Goal: Find specific page/section: Find specific page/section

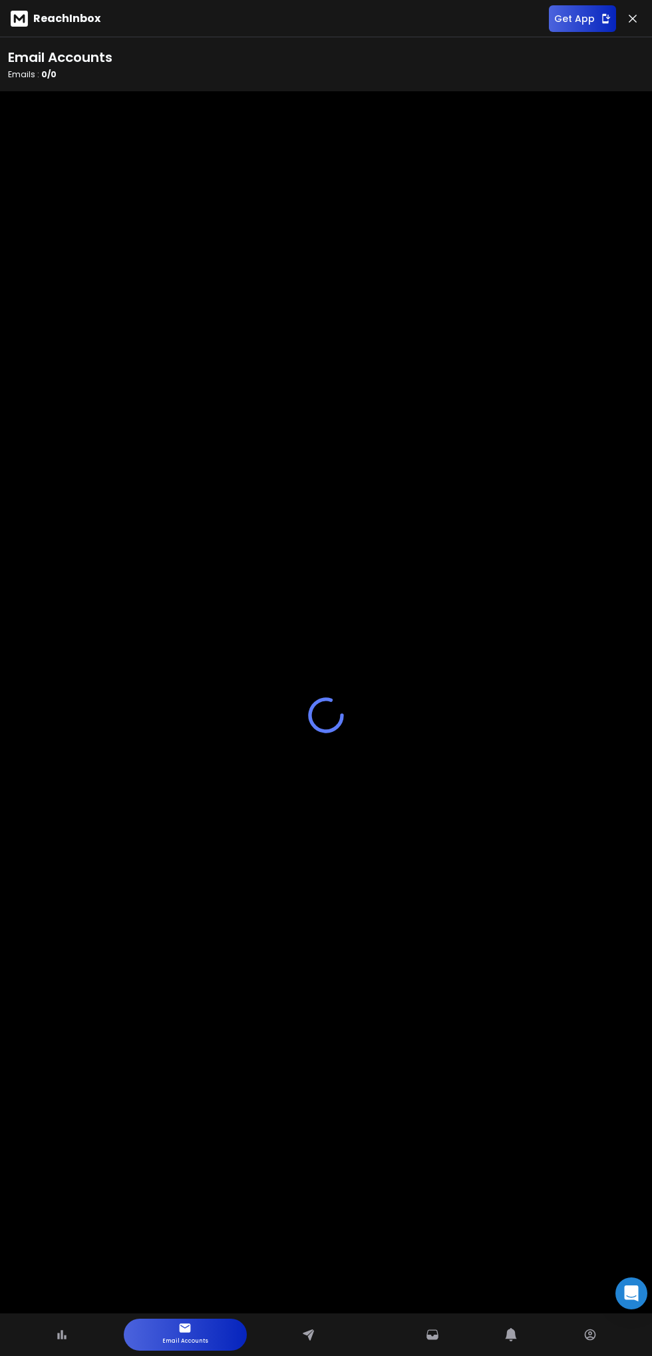
click at [433, 1332] on icon at bounding box center [432, 1334] width 13 height 13
click at [61, 1334] on icon at bounding box center [61, 1334] width 9 height 9
click at [309, 1334] on icon at bounding box center [308, 1334] width 13 height 13
click at [313, 1339] on icon at bounding box center [308, 1334] width 13 height 13
click at [432, 1334] on icon at bounding box center [432, 1334] width 13 height 13
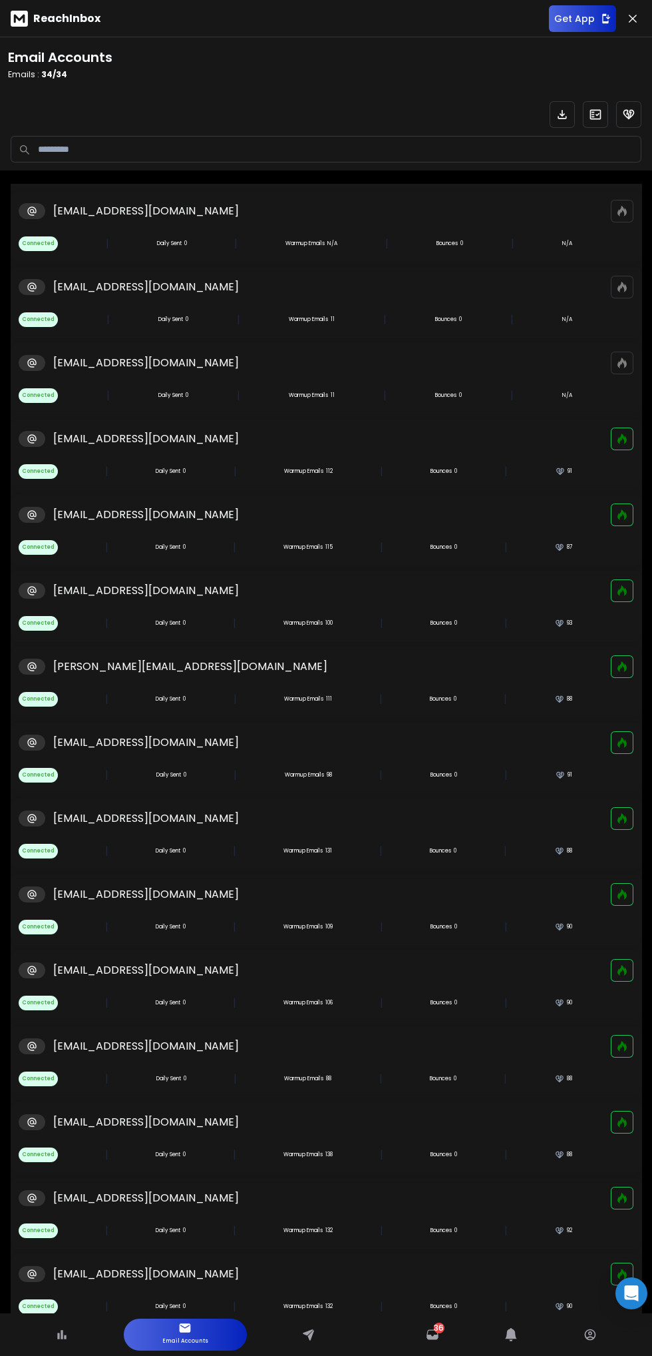
click at [440, 1327] on span "36" at bounding box center [439, 1327] width 10 height 11
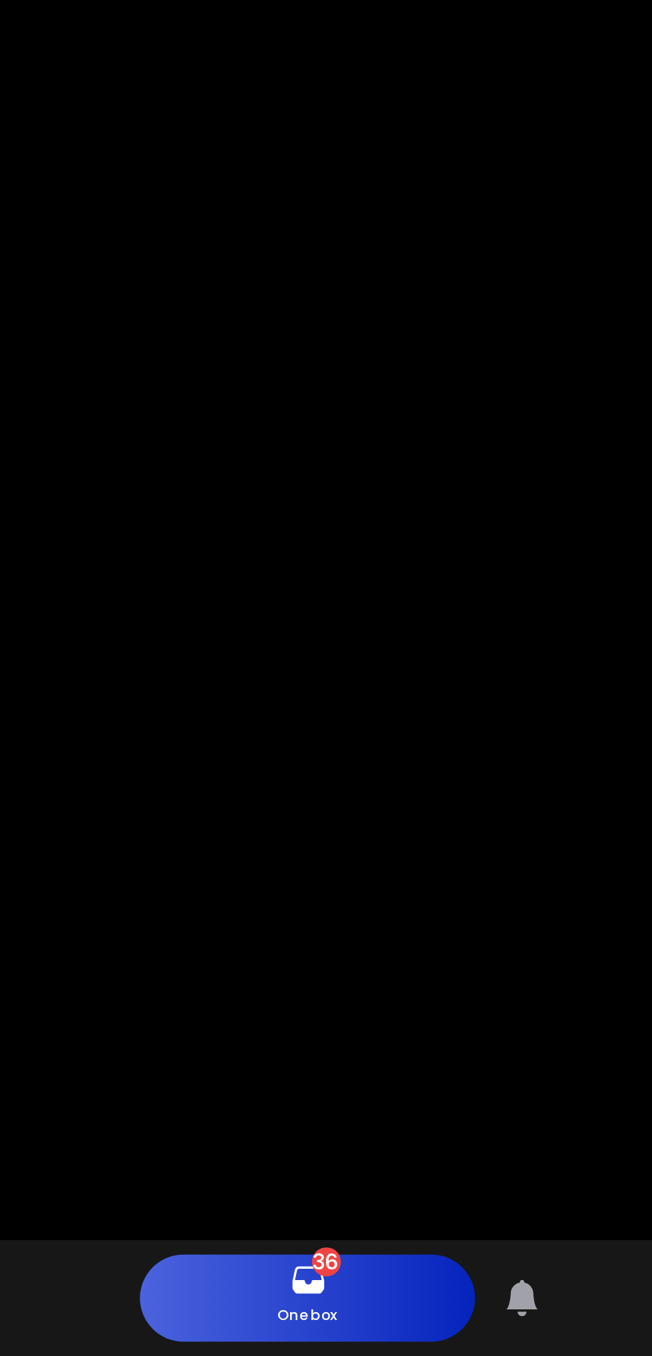
click at [441, 1326] on span "36" at bounding box center [439, 1321] width 10 height 11
